Goal: Navigation & Orientation: Find specific page/section

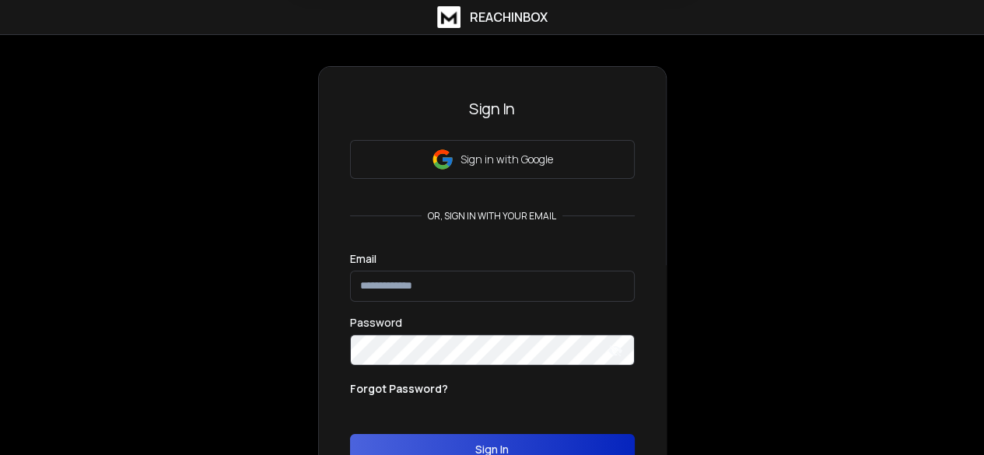
click at [551, 107] on button "Later" at bounding box center [542, 100] width 70 height 39
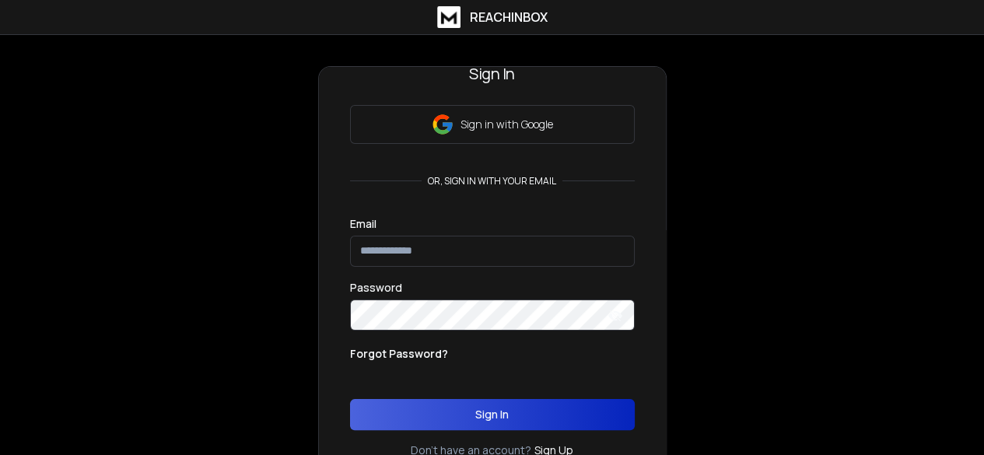
scroll to position [52, 0]
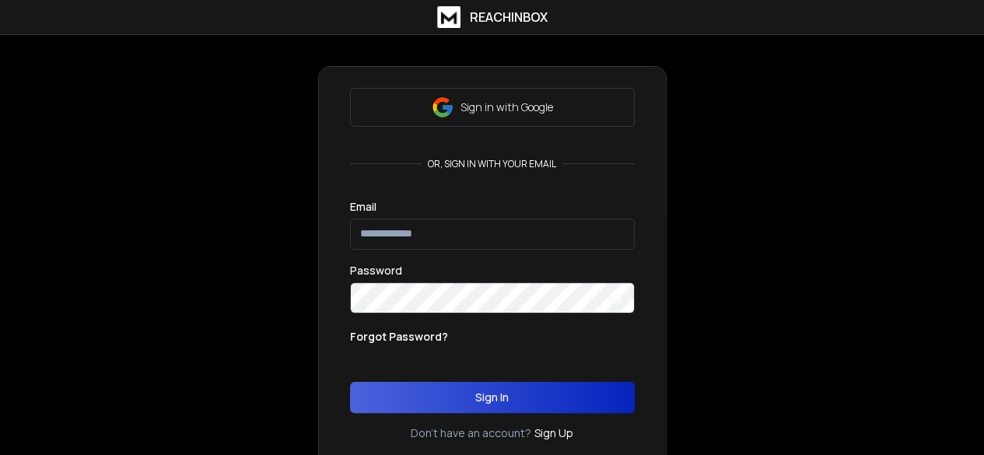
click at [467, 230] on input "email" at bounding box center [492, 234] width 285 height 31
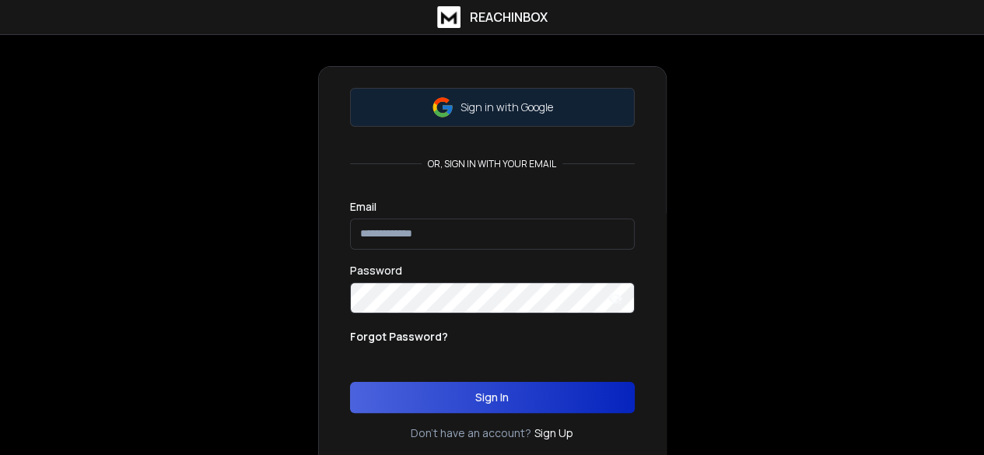
click at [529, 105] on p "Sign in with Google" at bounding box center [506, 108] width 93 height 16
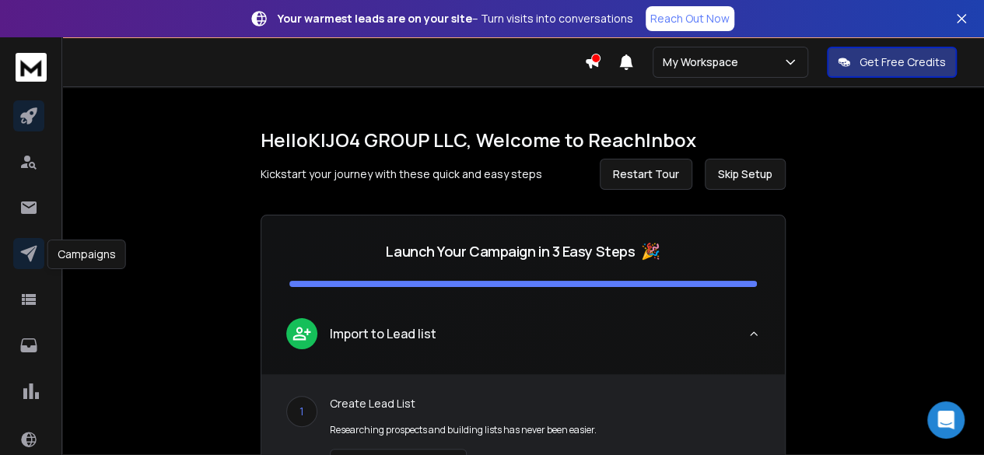
click at [31, 247] on icon at bounding box center [28, 253] width 19 height 19
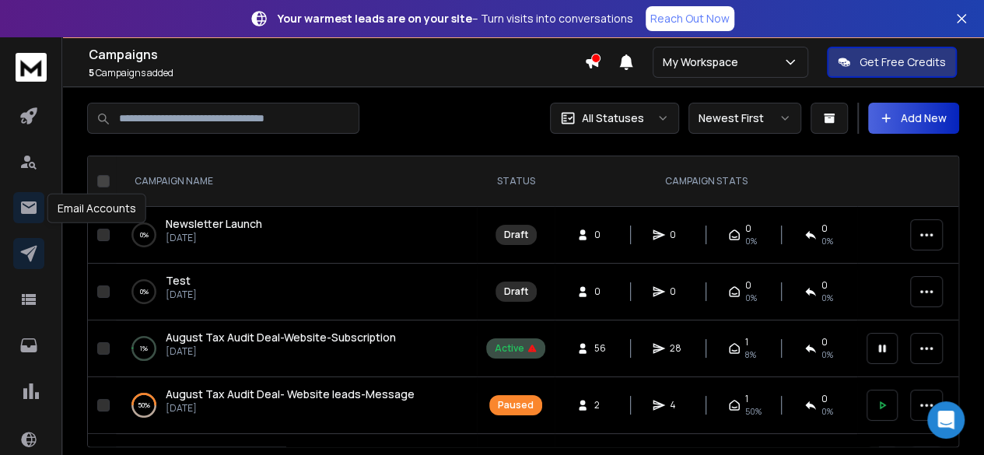
click at [25, 212] on icon at bounding box center [29, 207] width 16 height 12
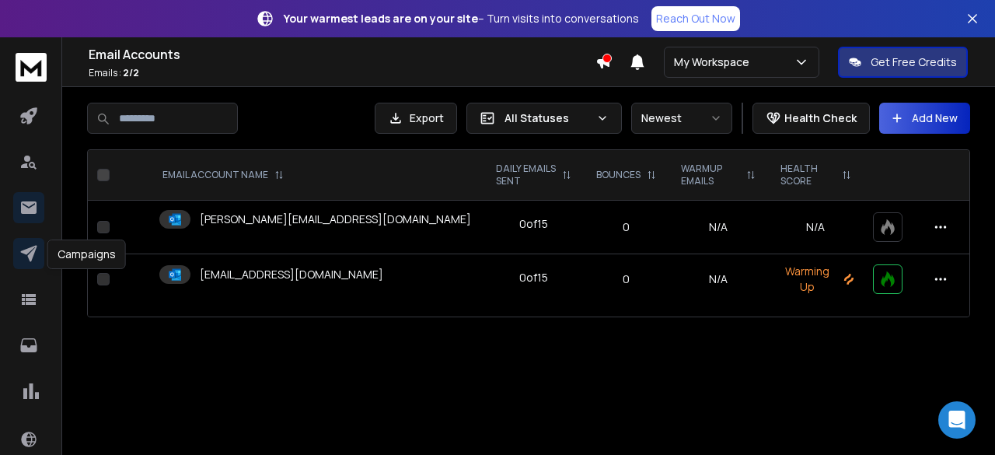
click at [30, 254] on icon at bounding box center [28, 253] width 16 height 16
